Goal: Information Seeking & Learning: Find specific fact

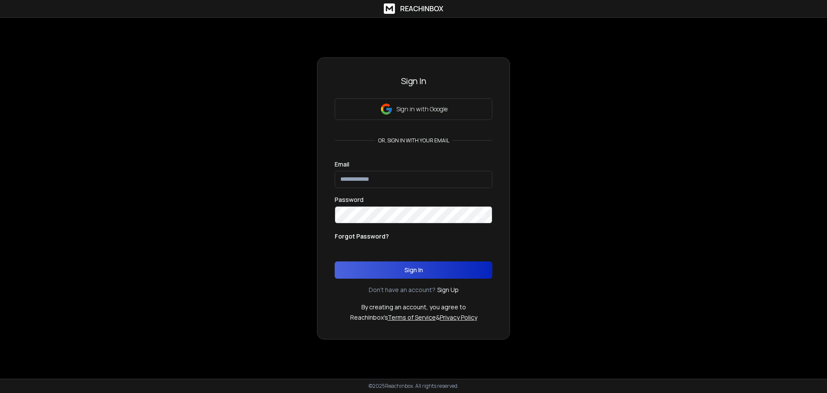
drag, startPoint x: 422, startPoint y: 177, endPoint x: 423, endPoint y: 188, distance: 10.8
click at [422, 177] on input "email" at bounding box center [414, 179] width 158 height 17
type input "**********"
click at [335, 261] on button "Sign In" at bounding box center [414, 269] width 158 height 17
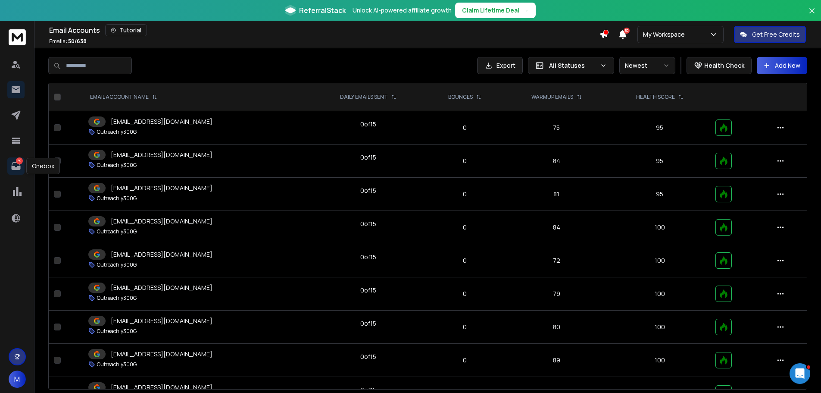
click at [12, 159] on link "69" at bounding box center [15, 165] width 17 height 17
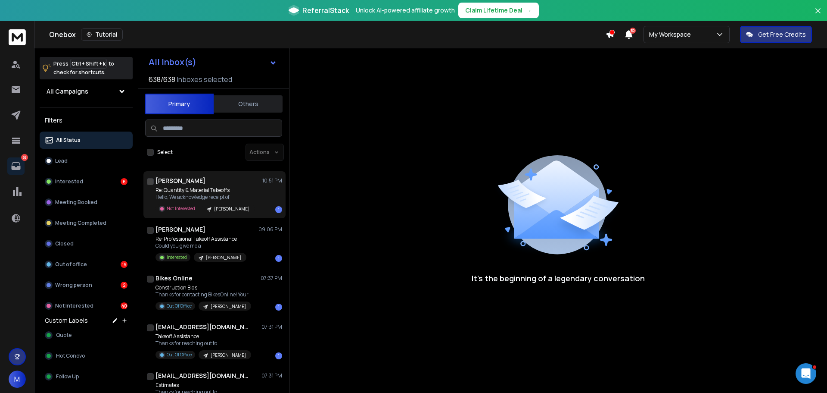
click at [236, 187] on p "Re: Quantity & Material Takeoffs" at bounding box center [205, 190] width 99 height 7
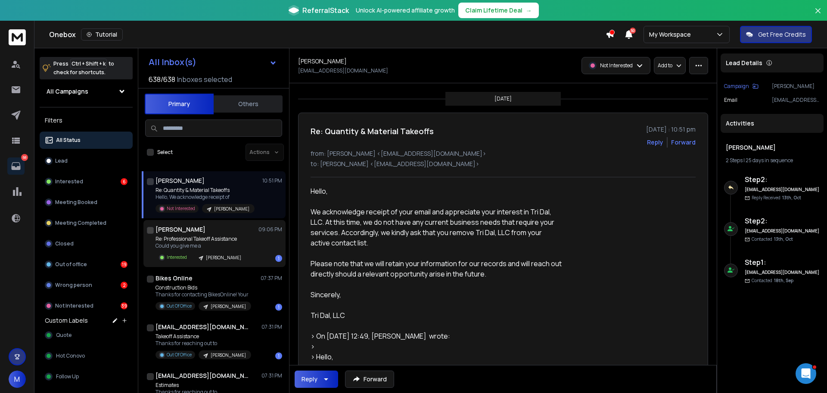
click at [209, 231] on div "Cleone Carvalho 09:06 PM" at bounding box center [219, 229] width 127 height 9
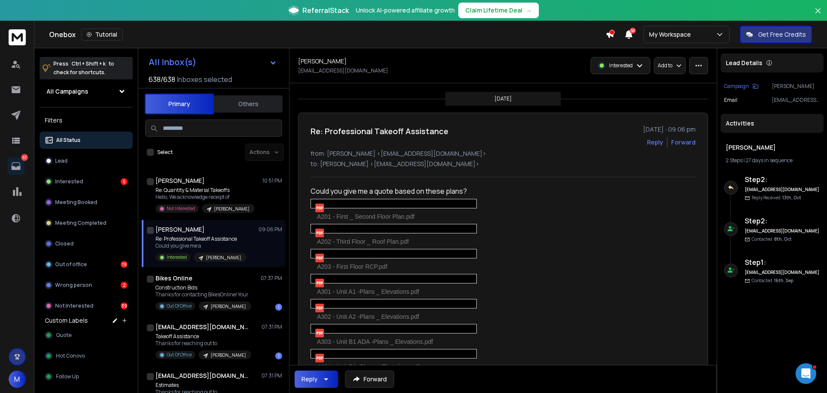
click at [329, 205] on link "A201 - First _ Second Floor Plan.pdf" at bounding box center [393, 211] width 157 height 17
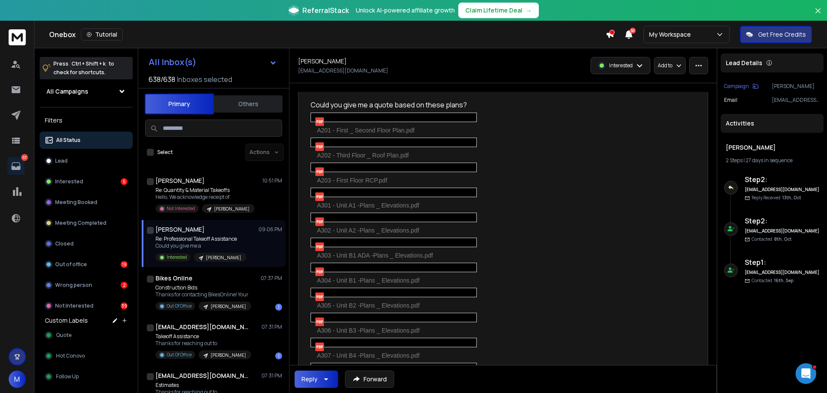
scroll to position [43, 0]
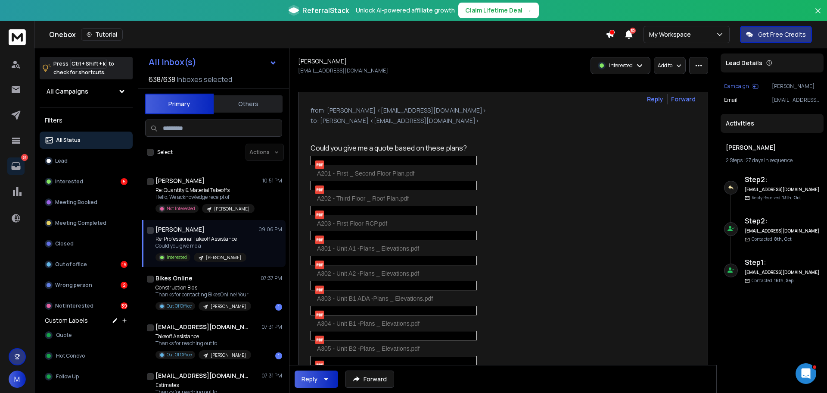
click at [420, 262] on link "A302 - Unit A2 -Plans _ Elevations.pdf" at bounding box center [393, 268] width 157 height 17
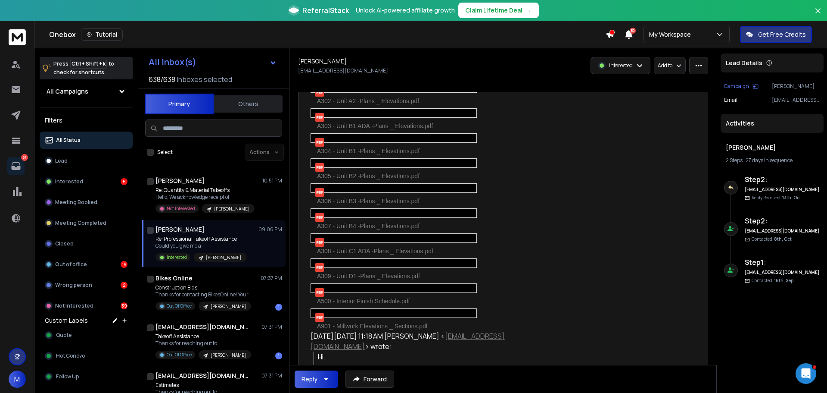
scroll to position [259, 0]
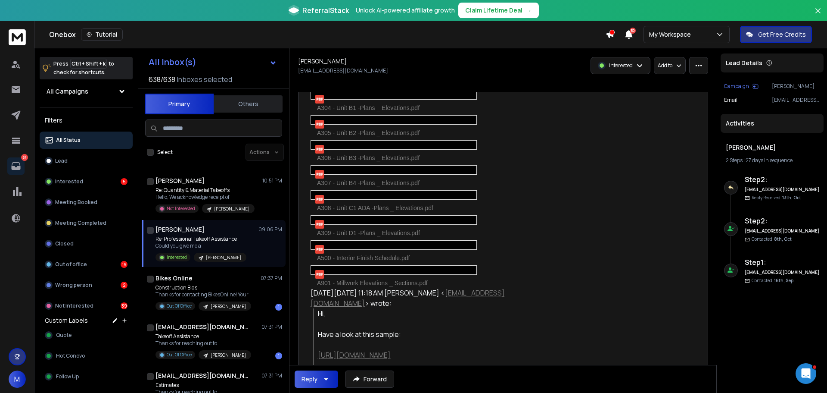
click at [424, 245] on link "A500 - Interior Finish Schedule.pdf" at bounding box center [393, 253] width 157 height 17
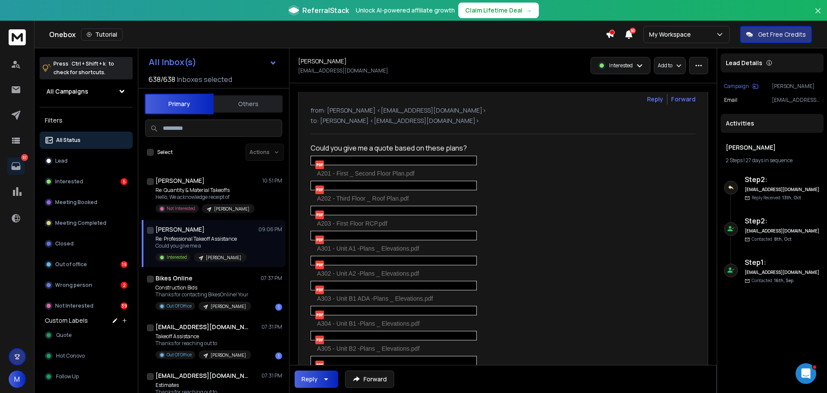
scroll to position [0, 0]
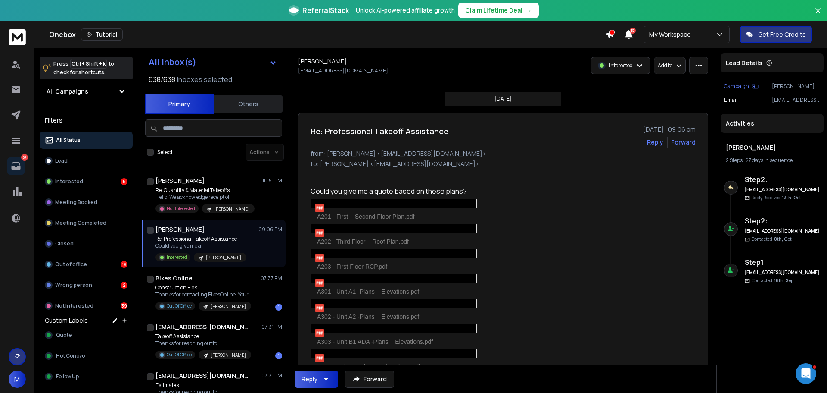
drag, startPoint x: 461, startPoint y: 165, endPoint x: 351, endPoint y: 167, distance: 109.5
click at [351, 167] on p "to: Bill Qamar <bill.qamar@aceestimatessolutions.info>" at bounding box center [503, 163] width 385 height 9
copy p "bill.qamar@aceestimatessolutions.info"
